Goal: Navigation & Orientation: Find specific page/section

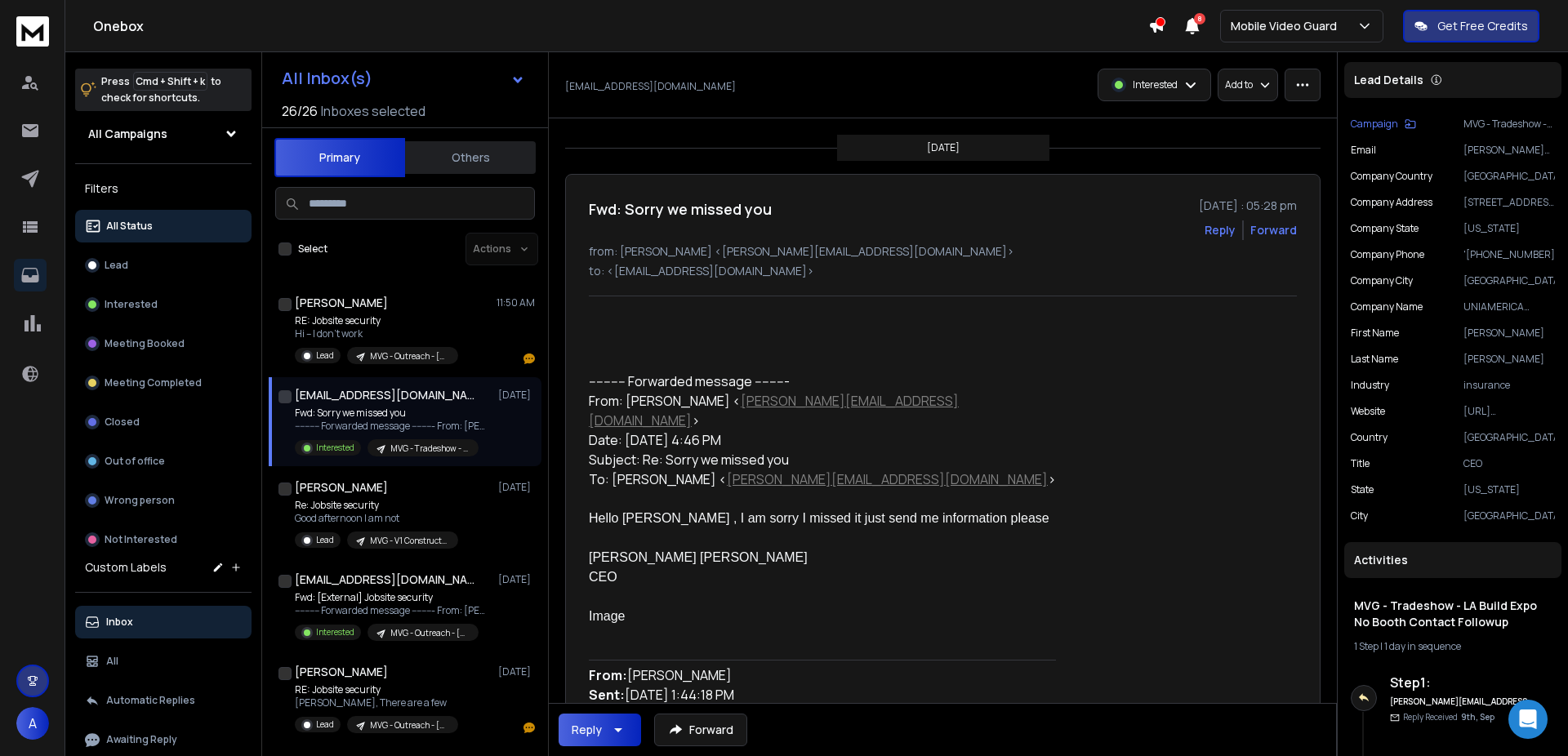
scroll to position [229, 0]
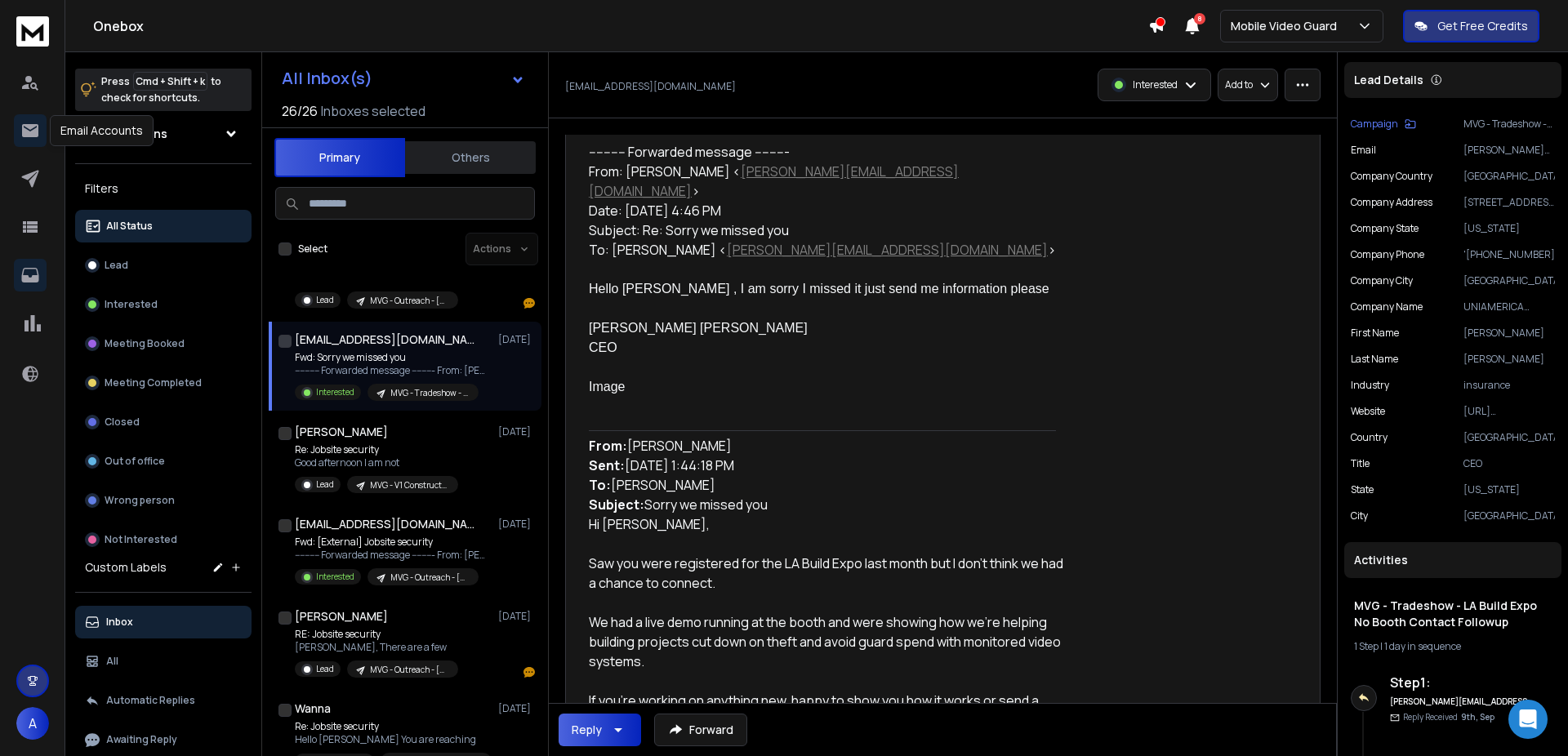
click at [32, 133] on icon at bounding box center [30, 130] width 16 height 13
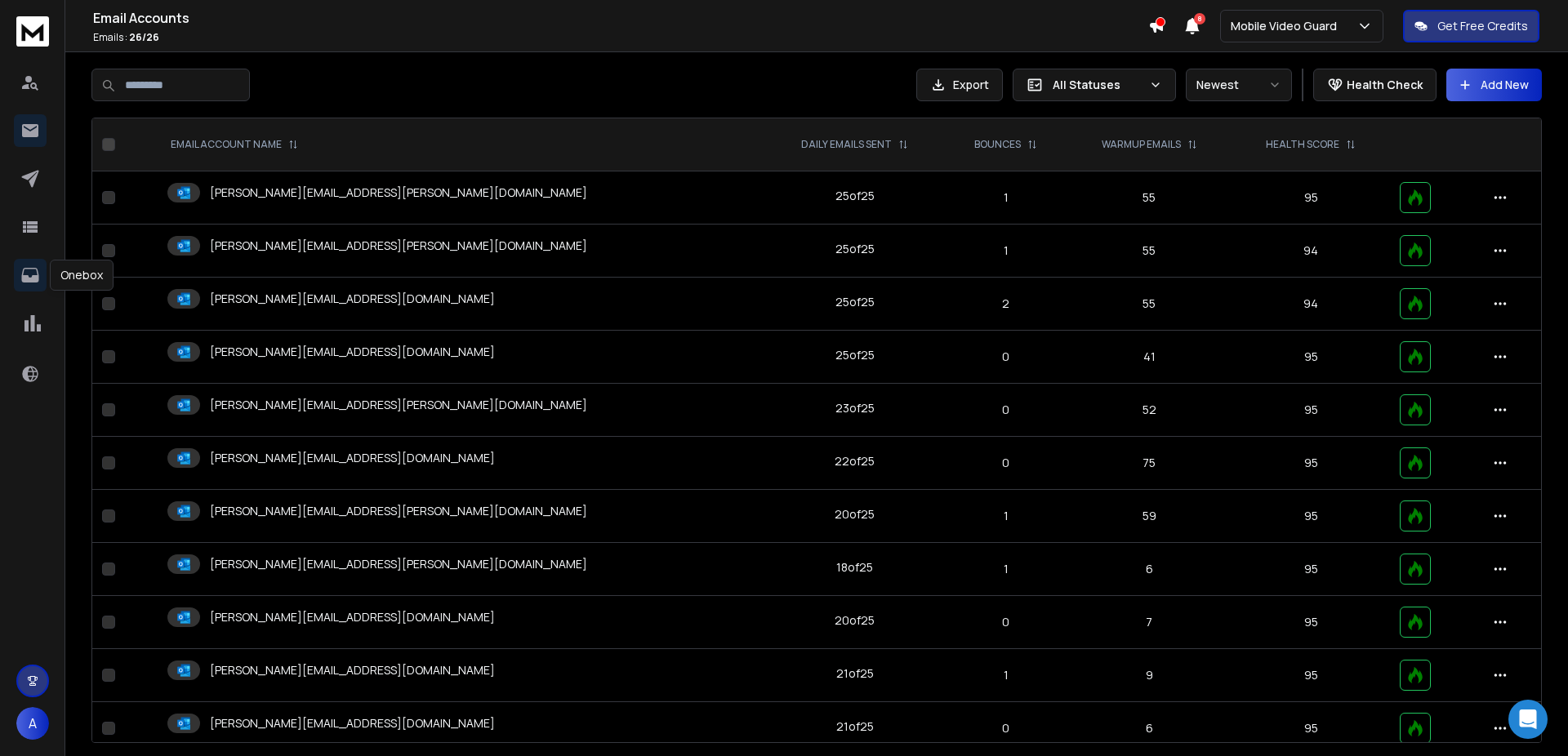
click at [22, 273] on icon at bounding box center [30, 274] width 17 height 14
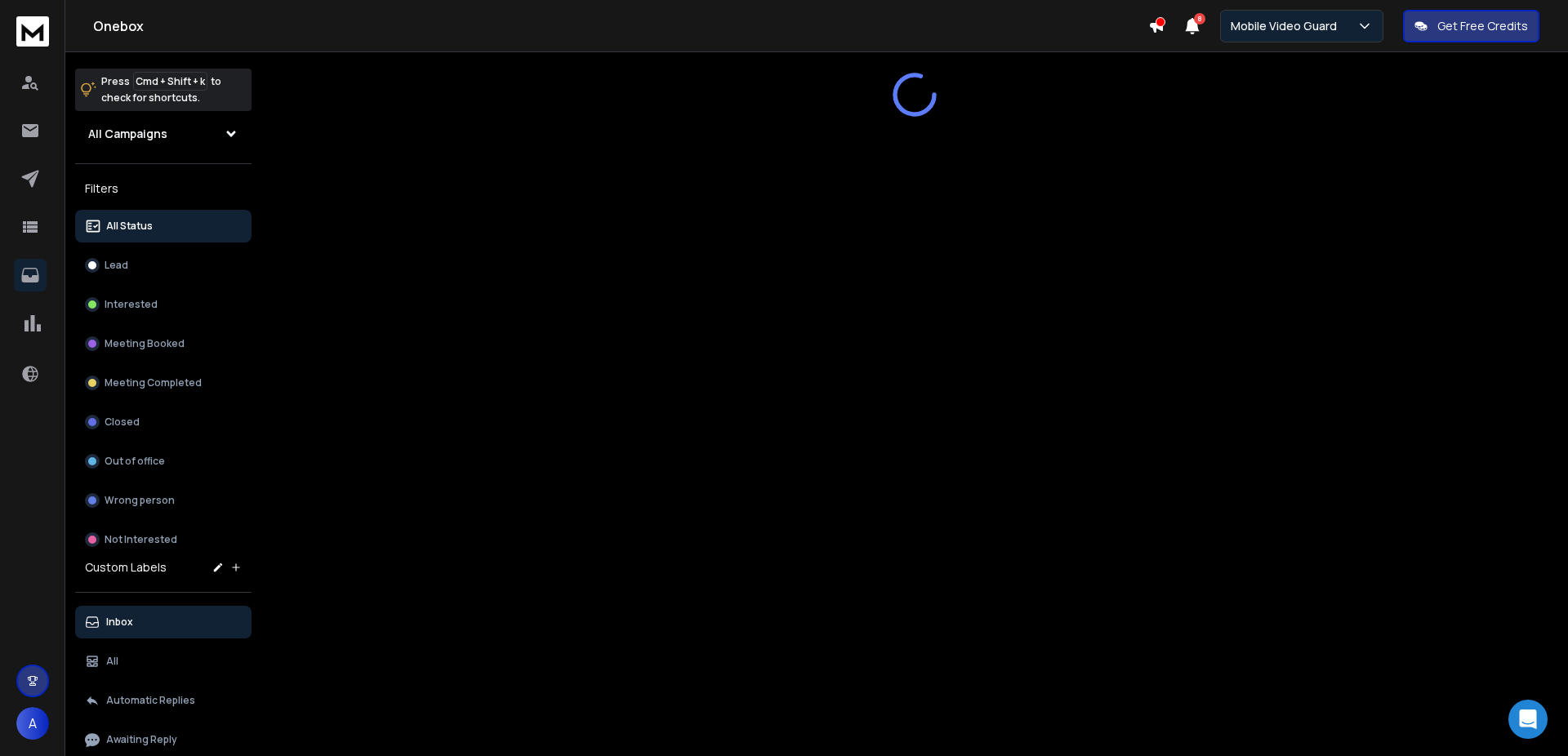
click at [1334, 14] on button "Mobile Video Guard" at bounding box center [1302, 26] width 163 height 32
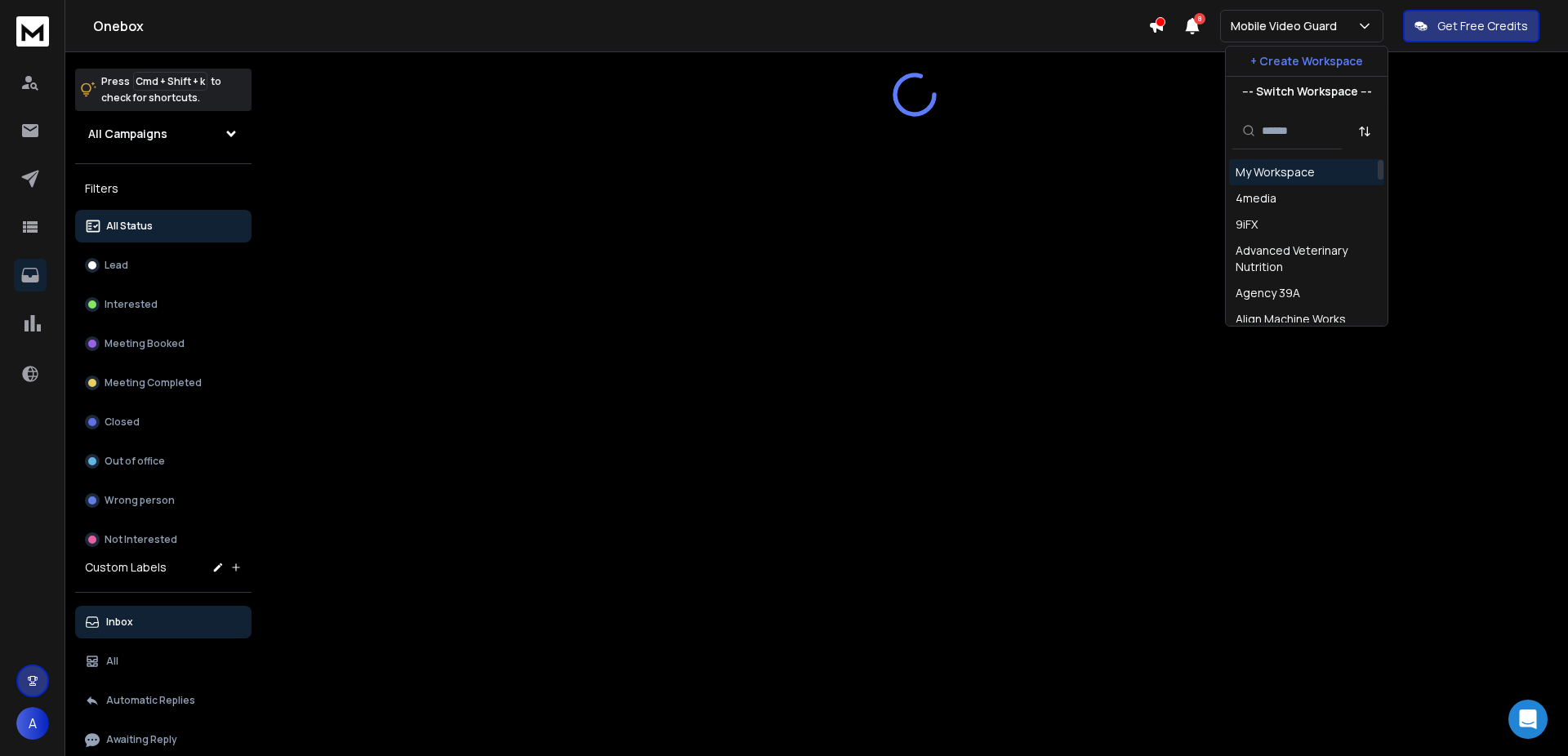
click at [1268, 173] on div "My Workspace" at bounding box center [1275, 172] width 79 height 16
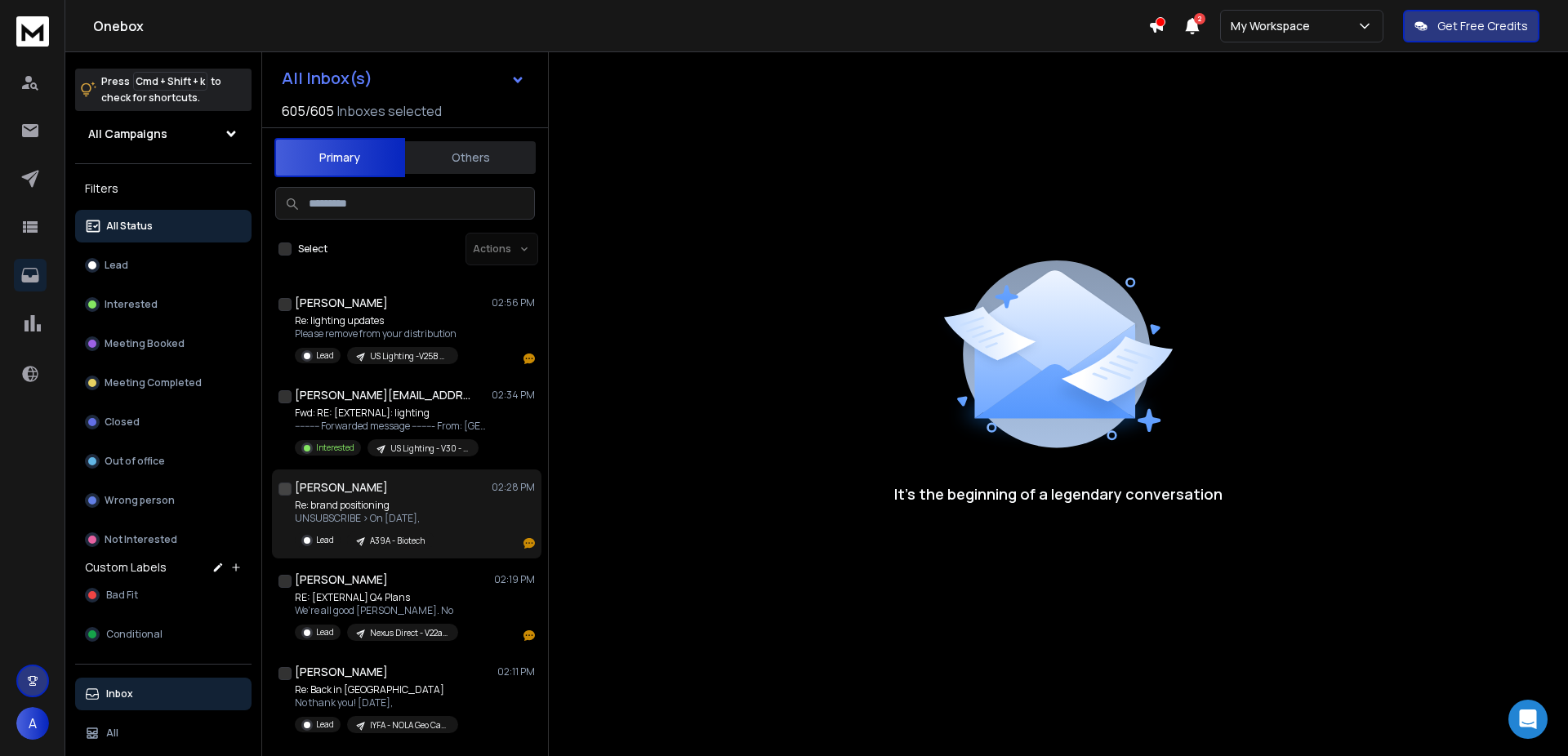
scroll to position [32, 0]
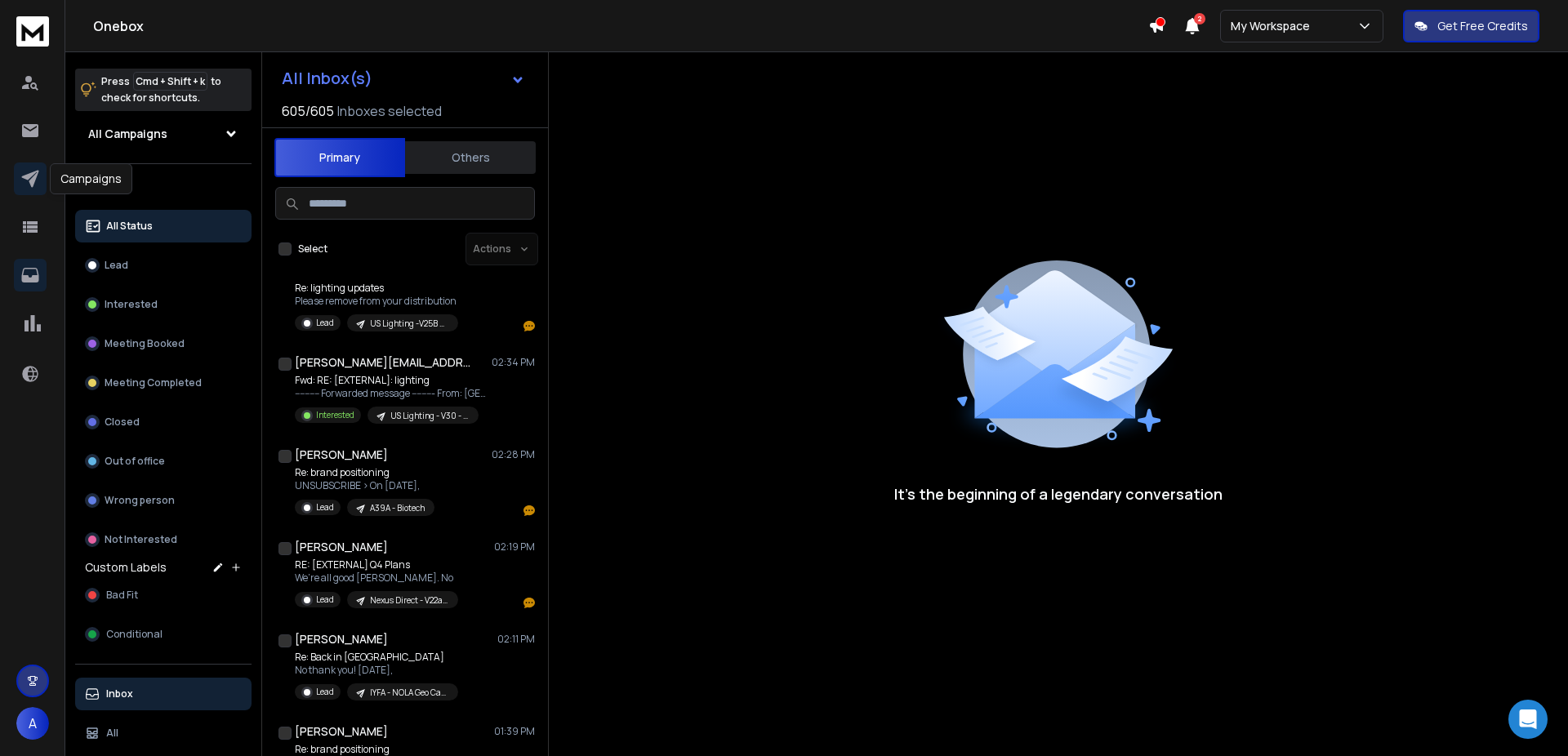
click at [30, 178] on icon at bounding box center [30, 178] width 20 height 20
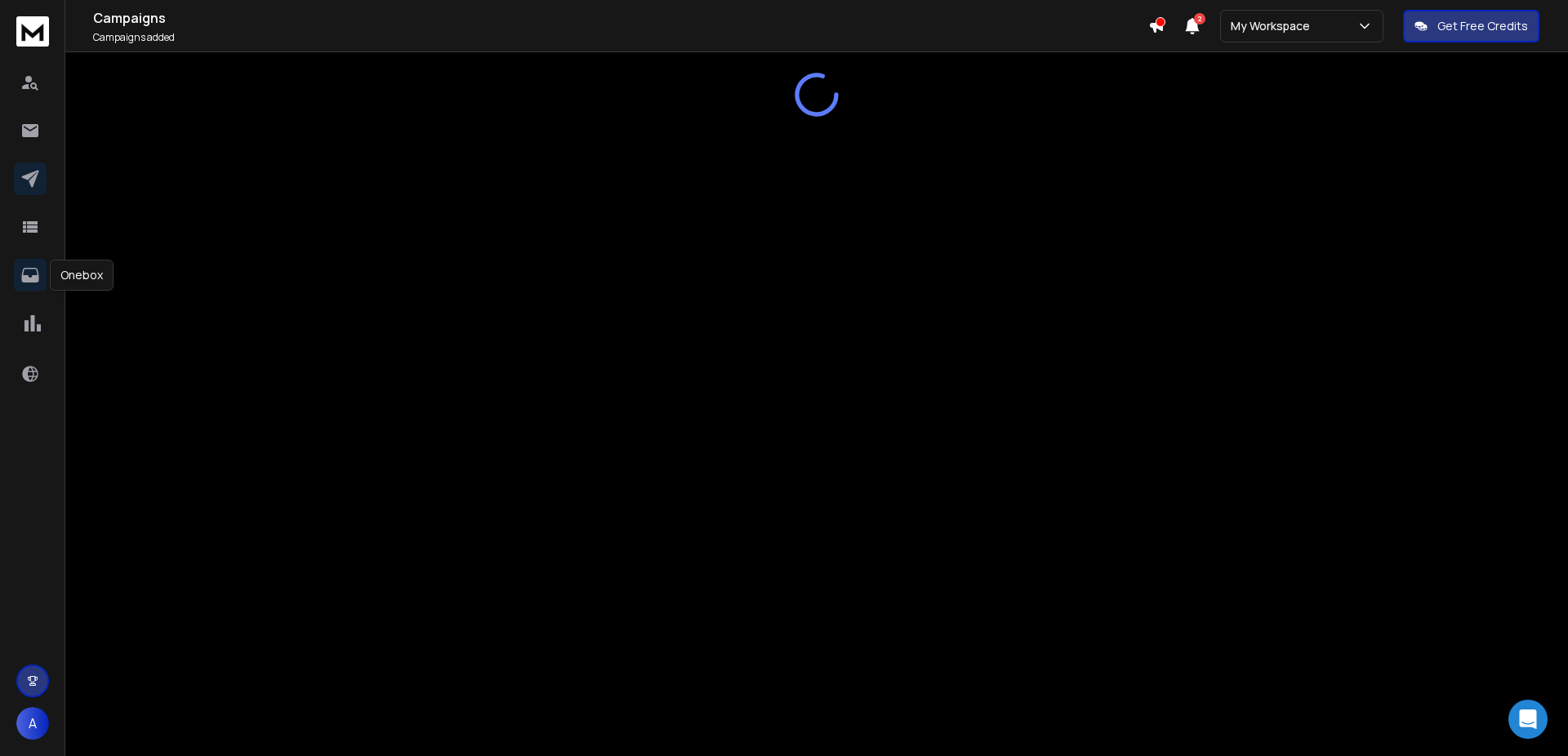
click at [36, 282] on icon at bounding box center [30, 274] width 17 height 14
